Goal: Navigation & Orientation: Find specific page/section

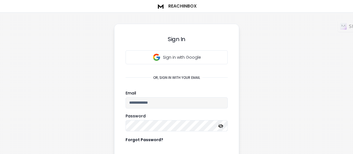
type input "**********"
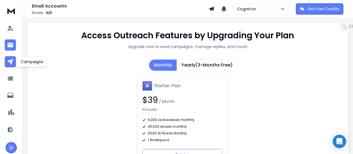
click at [9, 59] on icon at bounding box center [10, 61] width 7 height 7
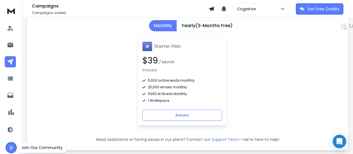
click at [12, 145] on link at bounding box center [11, 147] width 11 height 11
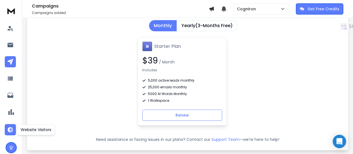
click at [11, 128] on icon at bounding box center [10, 129] width 7 height 7
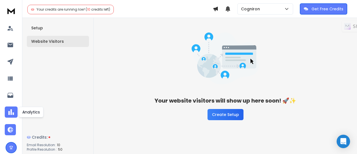
click at [12, 116] on link at bounding box center [11, 111] width 13 height 13
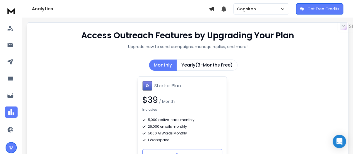
scroll to position [0, 0]
click at [10, 92] on icon at bounding box center [10, 95] width 7 height 7
click at [16, 67] on div at bounding box center [11, 62] width 13 height 13
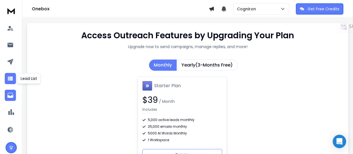
click at [10, 80] on icon at bounding box center [10, 78] width 7 height 7
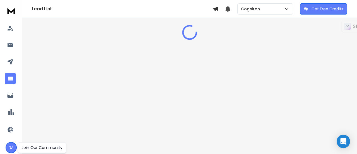
click at [11, 147] on icon at bounding box center [10, 147] width 3 height 4
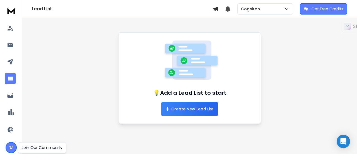
click at [15, 149] on link at bounding box center [11, 147] width 11 height 11
click at [10, 147] on icon at bounding box center [10, 147] width 3 height 3
click at [13, 11] on img at bounding box center [11, 11] width 11 height 10
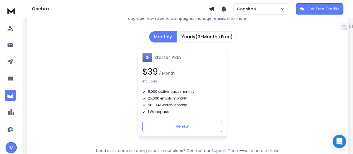
scroll to position [39, 0]
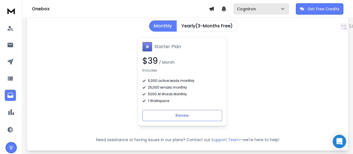
click at [262, 11] on div "Cogniron" at bounding box center [261, 9] width 49 height 6
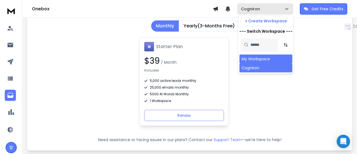
click at [262, 11] on div "Cogniron" at bounding box center [265, 9] width 49 height 6
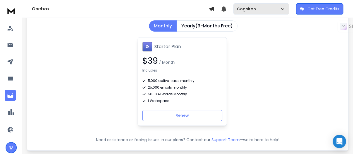
click at [258, 11] on div "Cogniron" at bounding box center [261, 9] width 49 height 6
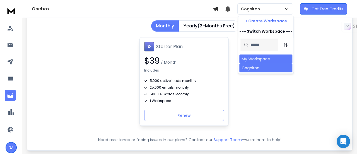
click at [257, 58] on div "My Workspace" at bounding box center [256, 59] width 28 height 6
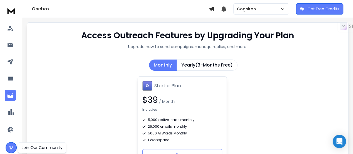
click at [12, 145] on icon at bounding box center [10, 147] width 3 height 4
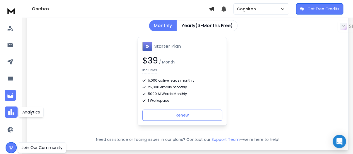
click at [13, 113] on icon at bounding box center [11, 112] width 6 height 6
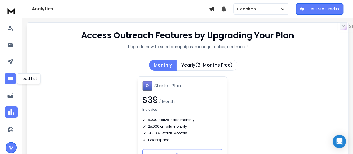
click at [10, 80] on icon at bounding box center [10, 78] width 7 height 7
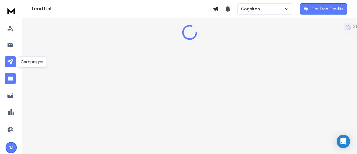
click at [12, 65] on link at bounding box center [10, 61] width 11 height 11
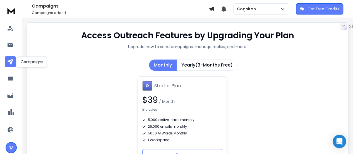
click at [12, 65] on link at bounding box center [10, 61] width 11 height 11
click at [11, 46] on icon at bounding box center [11, 45] width 6 height 4
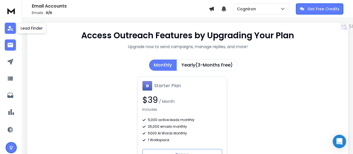
click at [11, 28] on icon at bounding box center [10, 28] width 7 height 7
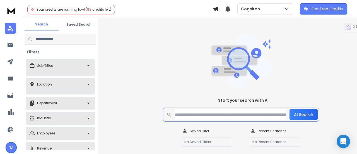
scroll to position [74, 0]
